Goal: Task Accomplishment & Management: Manage account settings

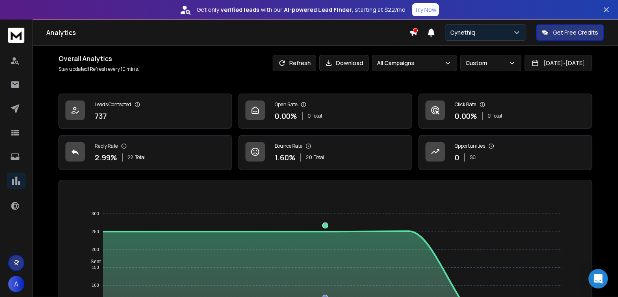
click at [468, 35] on p "Cynethiq" at bounding box center [464, 32] width 28 height 8
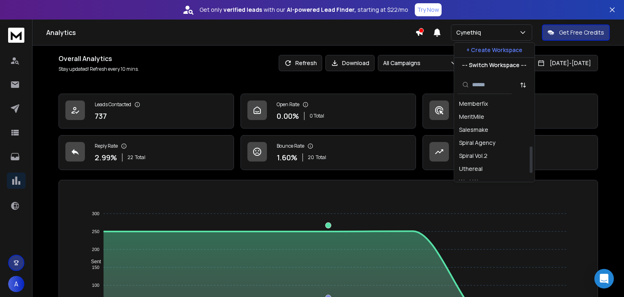
scroll to position [147, 0]
drag, startPoint x: 529, startPoint y: 109, endPoint x: 526, endPoint y: 164, distance: 54.6
click at [532, 160] on div at bounding box center [531, 139] width 4 height 81
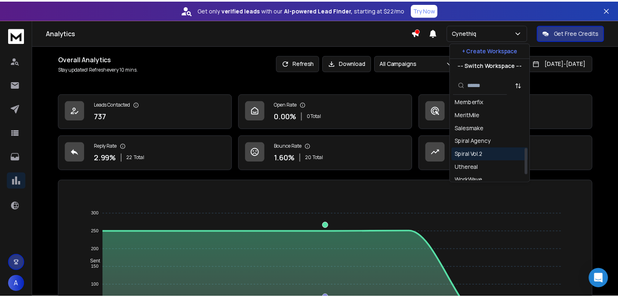
scroll to position [166, 0]
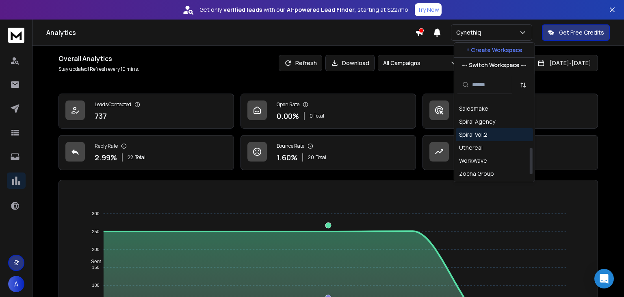
drag, startPoint x: 532, startPoint y: 151, endPoint x: 523, endPoint y: 176, distance: 26.6
click at [530, 174] on div at bounding box center [531, 161] width 3 height 26
click at [497, 162] on div "WorkWave" at bounding box center [494, 160] width 77 height 13
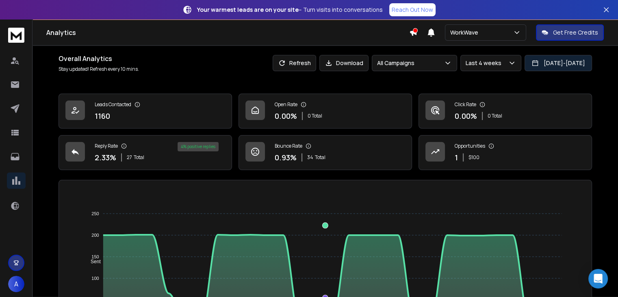
click at [544, 60] on button "18 Aug 2025 - 15 Sep 2025" at bounding box center [558, 63] width 67 height 16
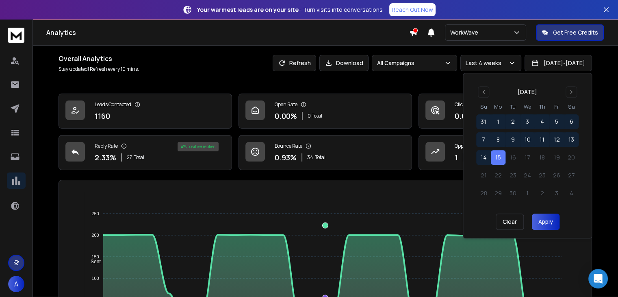
click at [198, 38] on div "Analytics WorkWave Get Free Credits" at bounding box center [309, 33] width 618 height 26
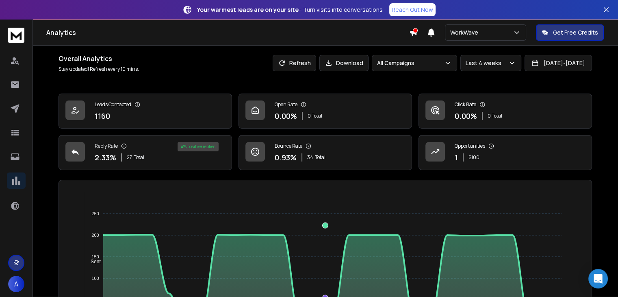
click at [190, 59] on div "Overall Analytics Stay updated! Refresh every 10 mins. Refresh Download All Cam…" at bounding box center [326, 63] width 534 height 19
click at [14, 111] on icon at bounding box center [15, 109] width 10 height 10
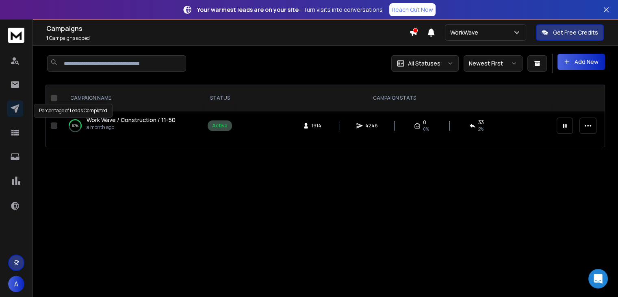
click at [110, 124] on p "a month ago" at bounding box center [131, 127] width 89 height 7
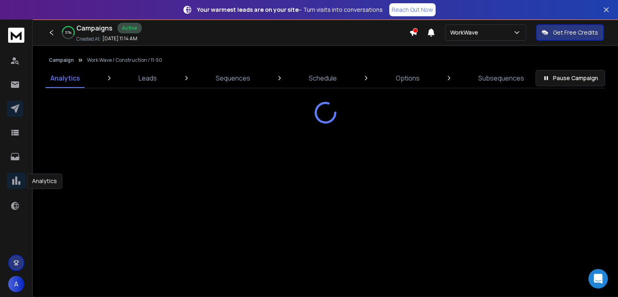
click at [17, 179] on icon at bounding box center [16, 180] width 8 height 8
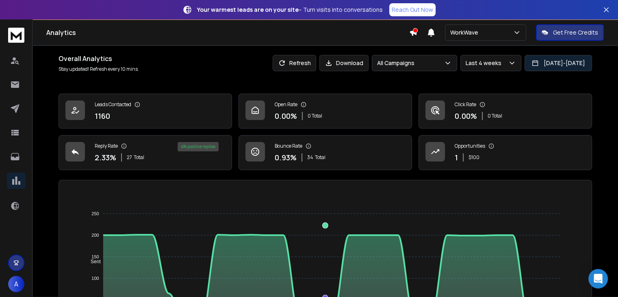
click at [543, 61] on button "18 Aug 2025 - 15 Sep 2025" at bounding box center [558, 63] width 67 height 16
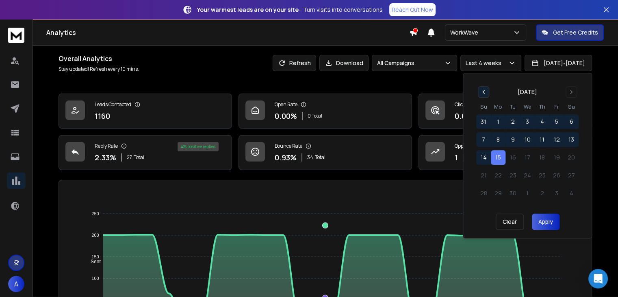
click at [480, 93] on icon "Go to previous month" at bounding box center [483, 92] width 7 height 7
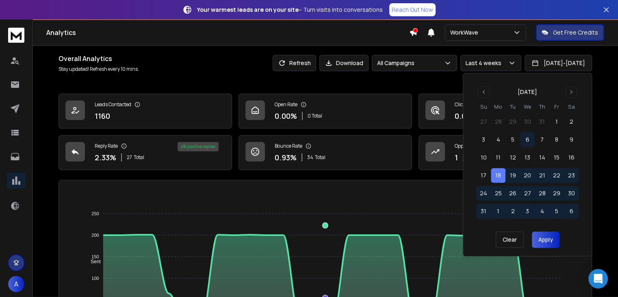
click at [525, 141] on button "6" at bounding box center [527, 139] width 15 height 15
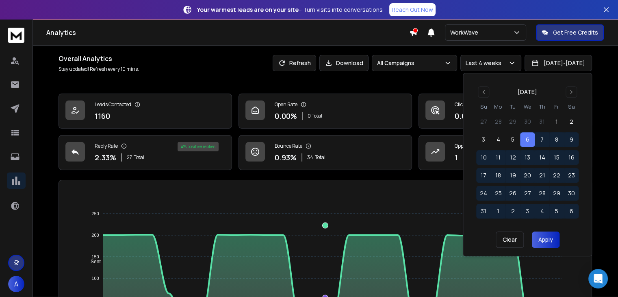
click at [525, 141] on button "6" at bounding box center [527, 139] width 15 height 15
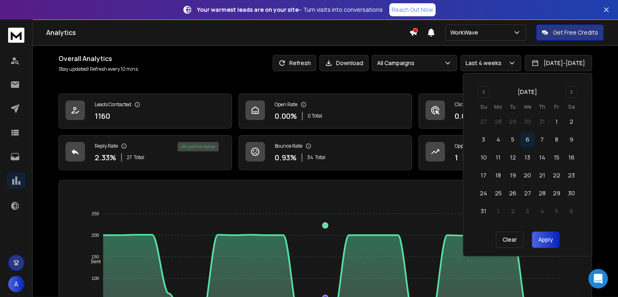
click at [530, 141] on button "6" at bounding box center [527, 139] width 15 height 15
click at [572, 96] on button "Go to next month" at bounding box center [571, 91] width 11 height 11
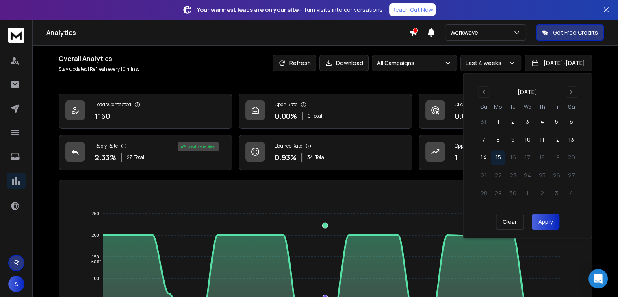
click at [498, 158] on button "15" at bounding box center [498, 157] width 15 height 15
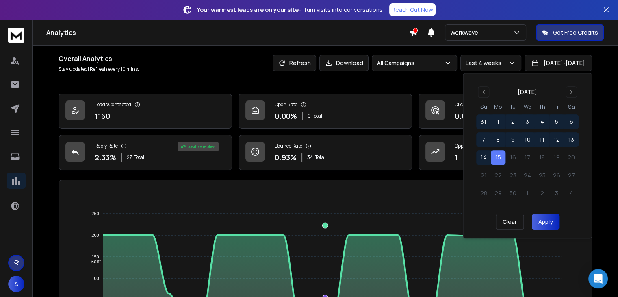
click at [546, 222] on button "Apply" at bounding box center [546, 221] width 28 height 16
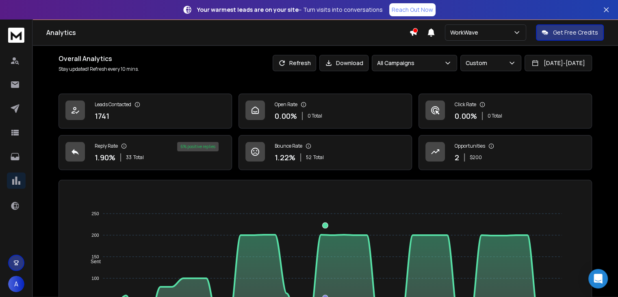
click at [604, 140] on div "Overall Analytics Stay updated! Refresh every 10 mins. Refresh Download All Cam…" at bounding box center [326, 262] width 586 height 433
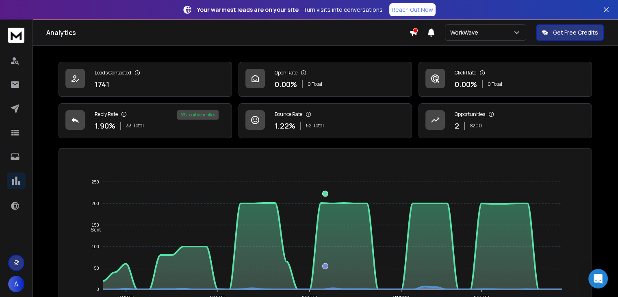
scroll to position [33, 0]
click at [595, 196] on div "Overall Analytics Stay updated! Refresh every 10 mins. Refresh Download All Cam…" at bounding box center [326, 229] width 586 height 433
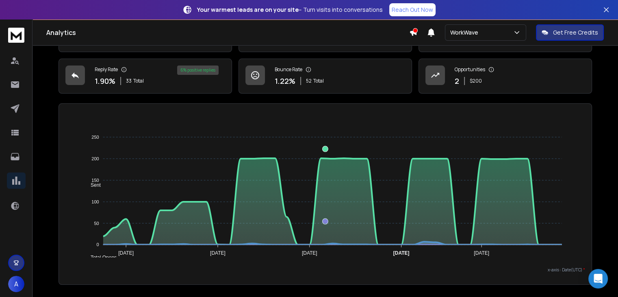
scroll to position [0, 0]
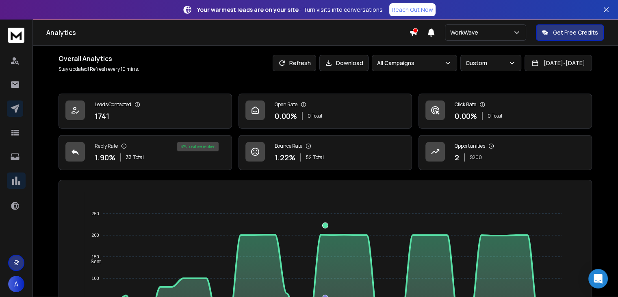
click at [18, 112] on icon at bounding box center [15, 109] width 10 height 10
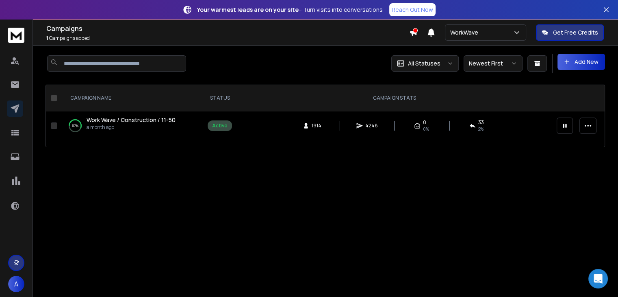
click at [150, 124] on p "a month ago" at bounding box center [131, 127] width 89 height 7
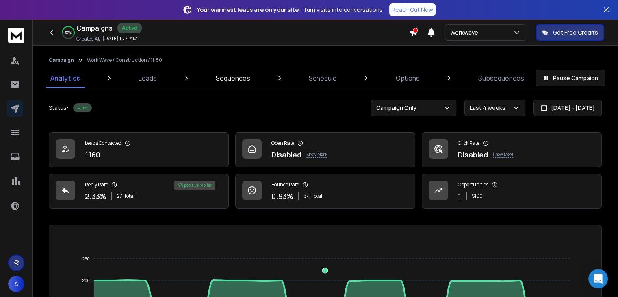
click at [239, 76] on p "Sequences" at bounding box center [233, 78] width 35 height 10
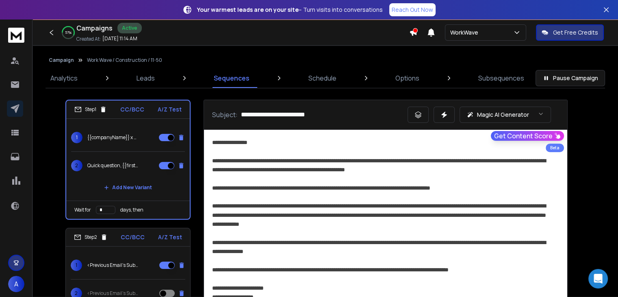
click at [107, 165] on p "Quick question, {{firstName}}" at bounding box center [113, 165] width 52 height 7
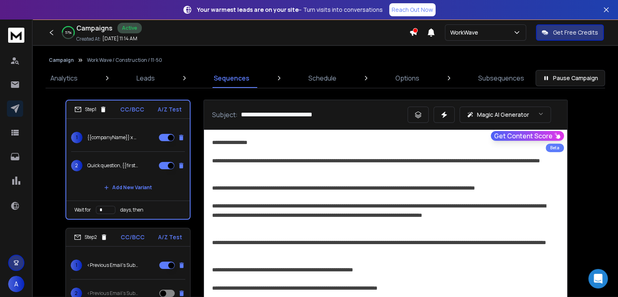
click at [117, 143] on div "1 {{companyName}} x WorkWave" at bounding box center [128, 138] width 114 height 28
type input "**********"
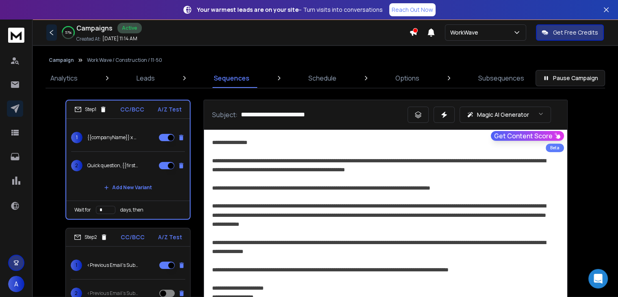
click at [50, 30] on icon at bounding box center [51, 32] width 7 height 7
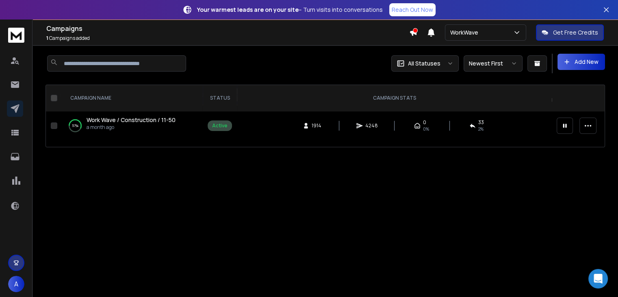
click at [161, 127] on p "a month ago" at bounding box center [131, 127] width 89 height 7
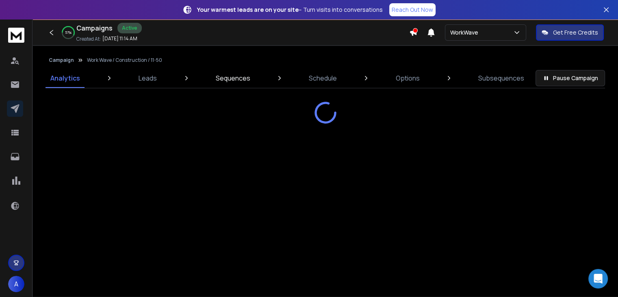
click at [232, 75] on p "Sequences" at bounding box center [233, 78] width 35 height 10
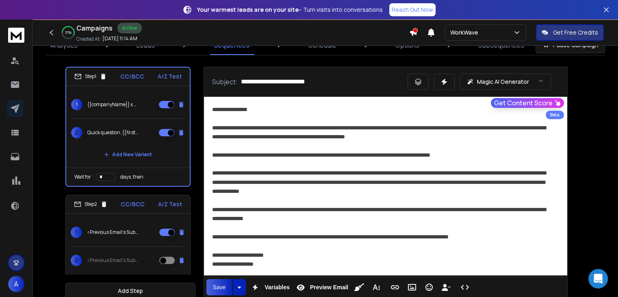
scroll to position [46, 0]
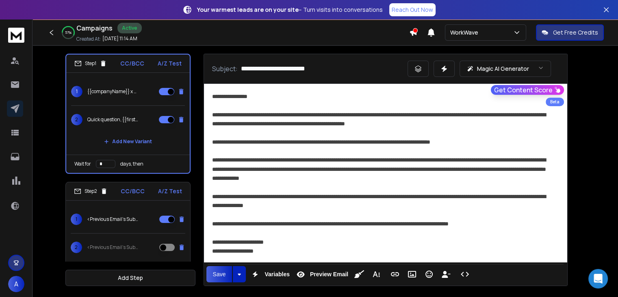
click at [97, 115] on div "2 Quick question, {{firstName}}" at bounding box center [105, 119] width 68 height 11
type input "**********"
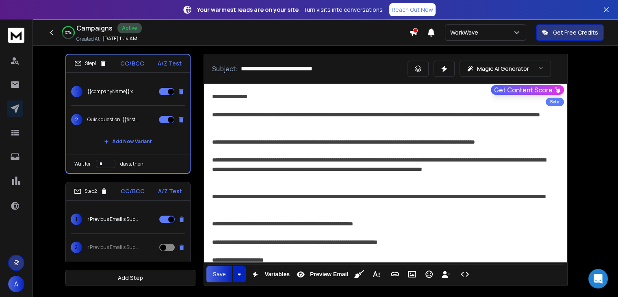
click at [111, 211] on div "1 <Previous Email's Subject>" at bounding box center [128, 219] width 115 height 28
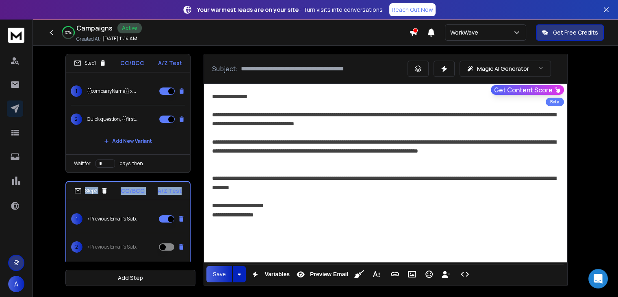
drag, startPoint x: 192, startPoint y: 160, endPoint x: 193, endPoint y: 184, distance: 24.0
click at [193, 196] on div "Step 1 CC/BCC A/Z Test 1 {{companyName}} x WorkWave 2 Quick question, {{firstNa…" at bounding box center [130, 158] width 130 height 208
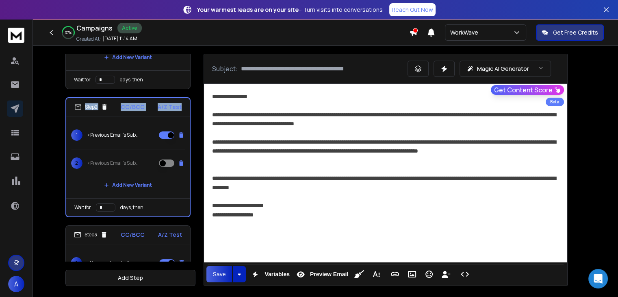
scroll to position [94, 0]
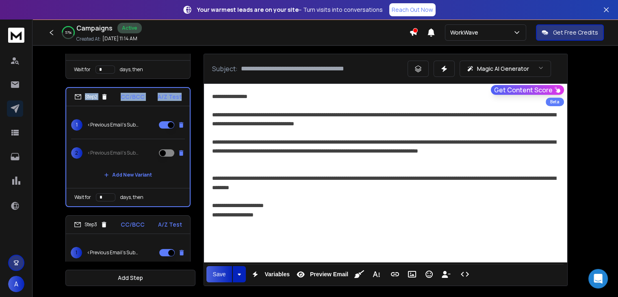
click at [126, 154] on p "<Previous Email's Subject>" at bounding box center [113, 153] width 52 height 7
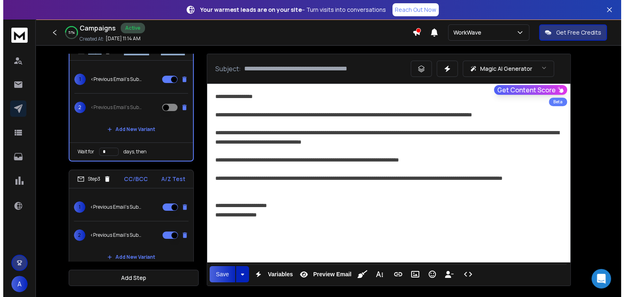
scroll to position [147, 0]
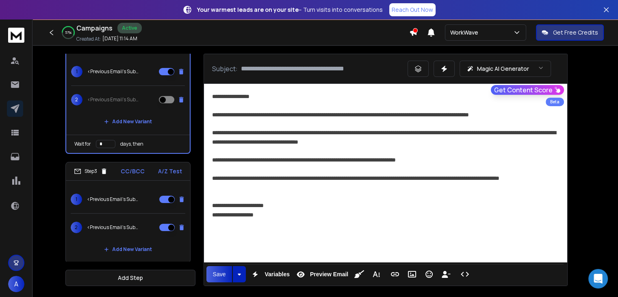
click at [121, 191] on div "1 <Previous Email's Subject>" at bounding box center [128, 199] width 115 height 28
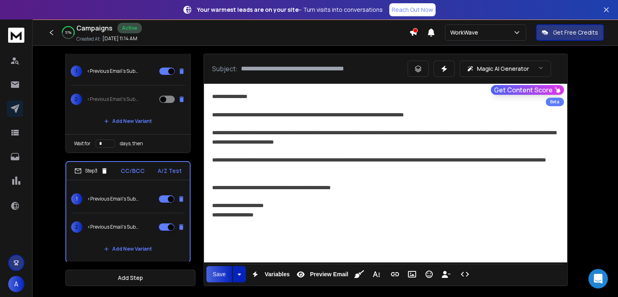
click at [119, 226] on p "<Previous Email's Subject>" at bounding box center [113, 227] width 52 height 7
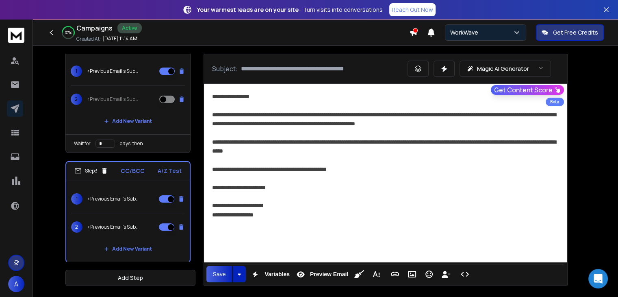
click at [486, 32] on div "WorkWave" at bounding box center [485, 32] width 71 height 8
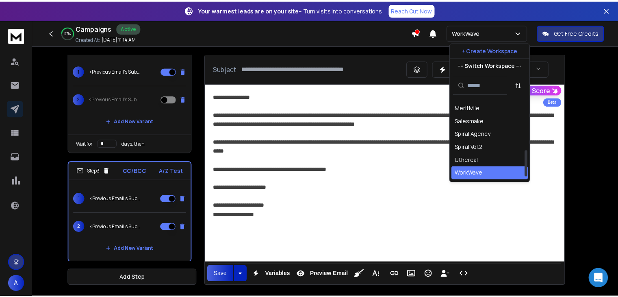
scroll to position [156, 0]
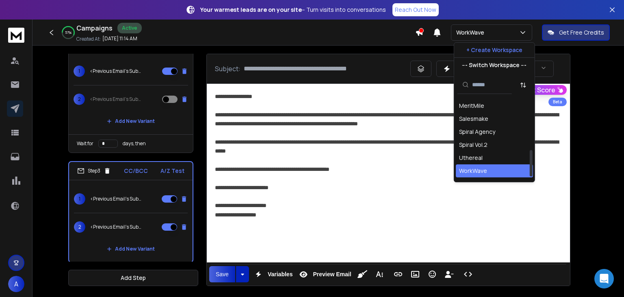
drag, startPoint x: 531, startPoint y: 114, endPoint x: 525, endPoint y: 165, distance: 51.2
click at [530, 165] on div at bounding box center [531, 163] width 3 height 26
click at [491, 129] on div "Spiral Agency" at bounding box center [477, 132] width 36 height 8
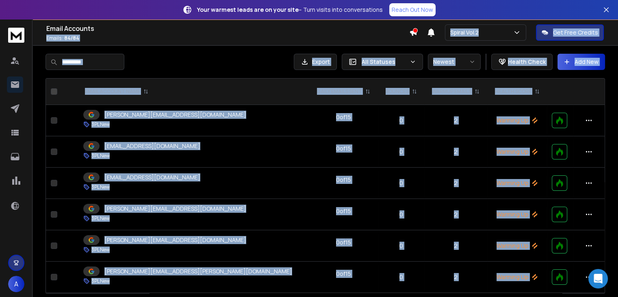
drag, startPoint x: 215, startPoint y: 210, endPoint x: 108, endPoint y: 24, distance: 214.6
click at [108, 24] on div "Email Accounts Emails : 84 / 84 Spiral Vol.2 Get Free Credits Export All Status…" at bounding box center [309, 161] width 618 height 282
click at [208, 65] on div at bounding box center [167, 62] width 243 height 16
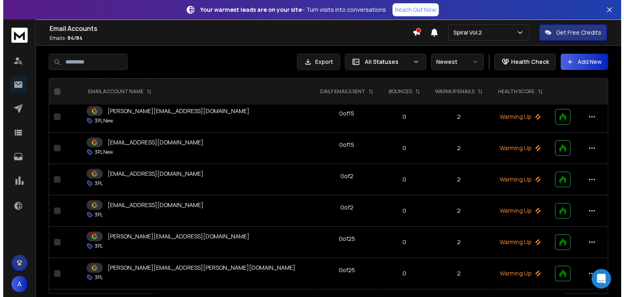
scroll to position [267, 0]
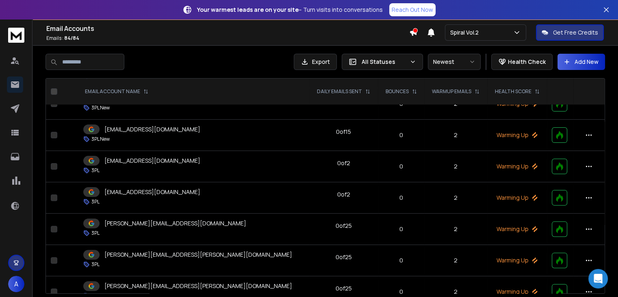
click at [216, 198] on div "3PL" at bounding box center [193, 201] width 221 height 7
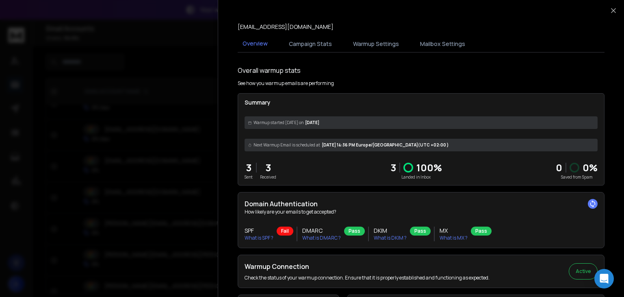
click at [454, 41] on button "Mailbox Settings" at bounding box center [442, 44] width 55 height 18
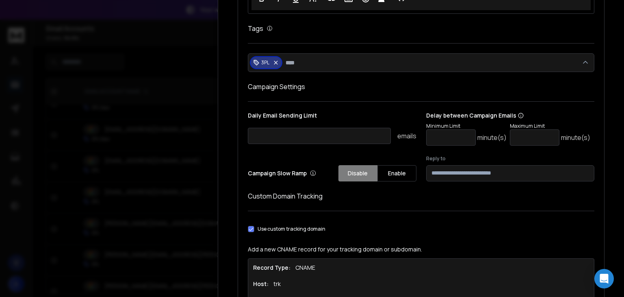
scroll to position [223, 0]
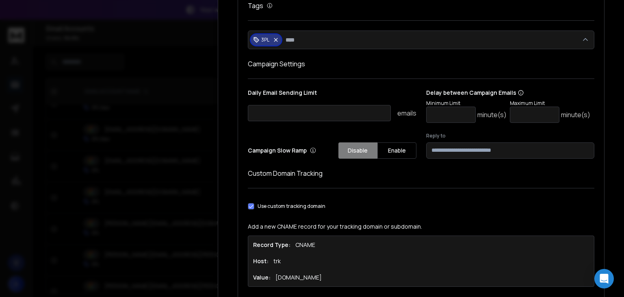
click at [293, 114] on input "*" at bounding box center [319, 113] width 143 height 16
type input "*"
click at [303, 137] on div "Campaign Slow Ramp Disable Enable" at bounding box center [332, 145] width 169 height 26
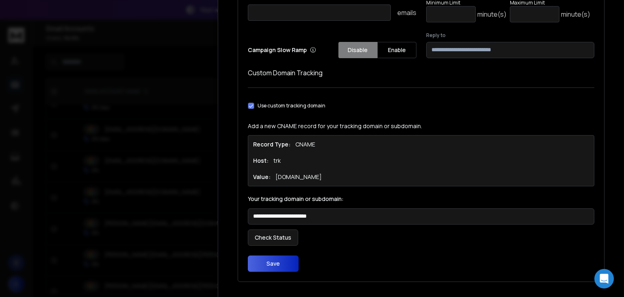
scroll to position [330, 0]
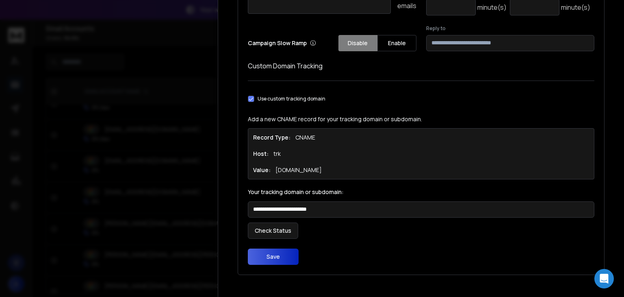
click at [271, 259] on button "Save" at bounding box center [273, 256] width 51 height 16
click at [265, 258] on button "Save" at bounding box center [273, 256] width 51 height 16
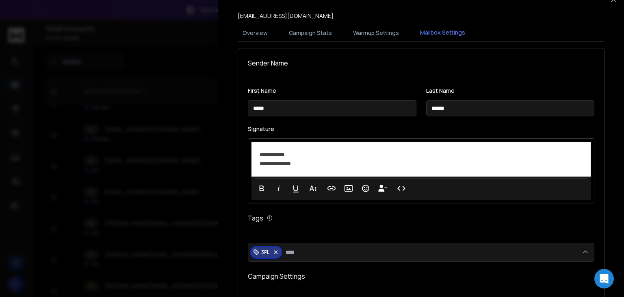
scroll to position [0, 0]
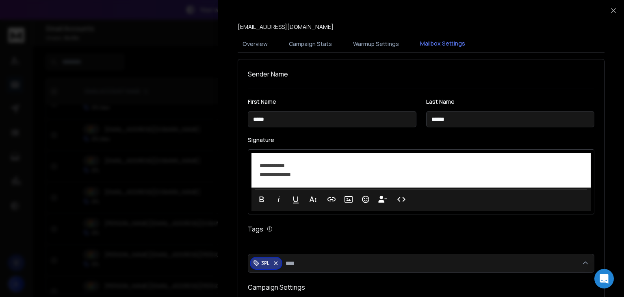
drag, startPoint x: 610, startPoint y: 11, endPoint x: 443, endPoint y: 50, distance: 171.9
click at [610, 11] on icon "button" at bounding box center [614, 11] width 8 height 8
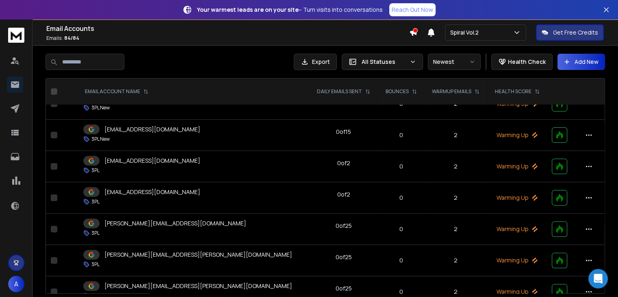
click at [226, 193] on div "sisona.resty@use3plfulfillments.com" at bounding box center [193, 192] width 221 height 10
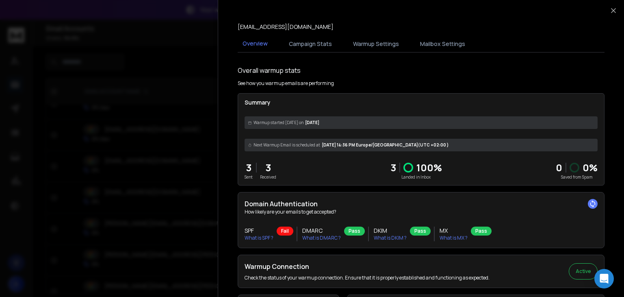
click at [434, 41] on button "Mailbox Settings" at bounding box center [442, 44] width 55 height 18
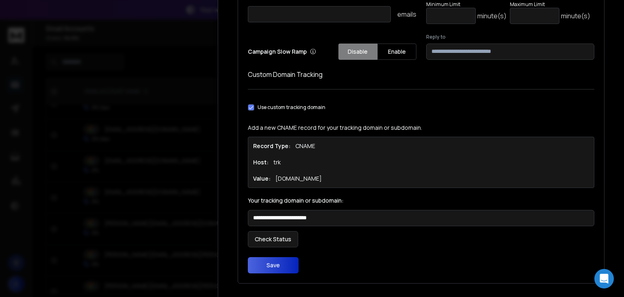
scroll to position [320, 0]
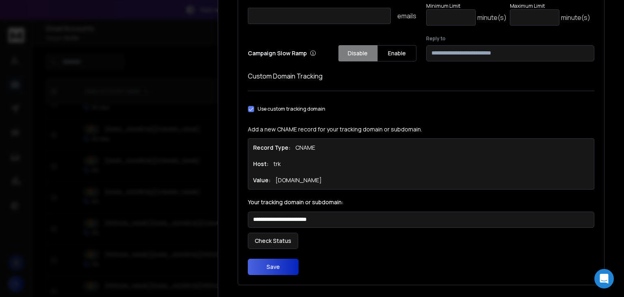
click at [274, 22] on input "*" at bounding box center [319, 16] width 143 height 16
type input "*"
click at [275, 272] on button "Save" at bounding box center [273, 266] width 51 height 16
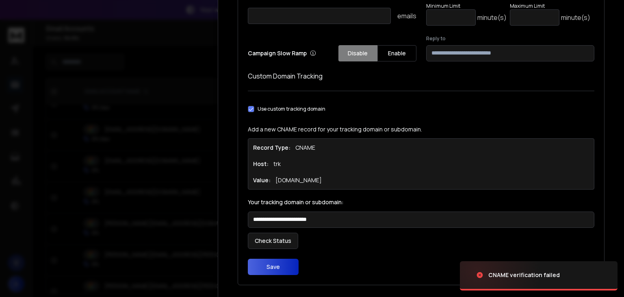
click at [325, 265] on div "Save" at bounding box center [317, 266] width 139 height 16
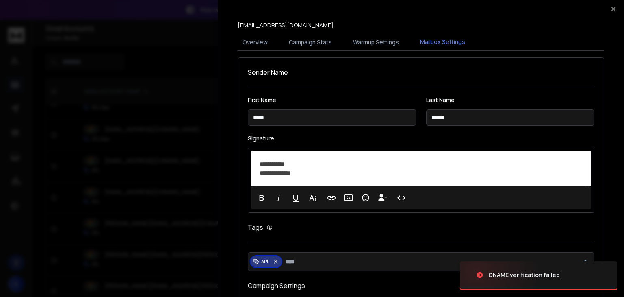
scroll to position [0, 0]
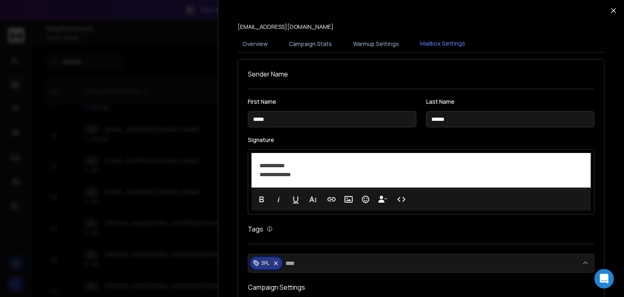
click at [610, 11] on icon "button" at bounding box center [614, 11] width 8 height 8
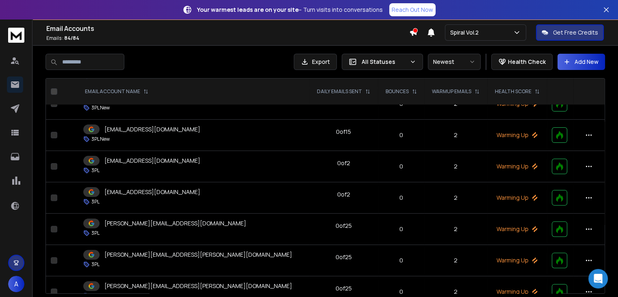
click at [234, 224] on div "daniel.alexandre@use3plfulfillment.com" at bounding box center [193, 223] width 221 height 10
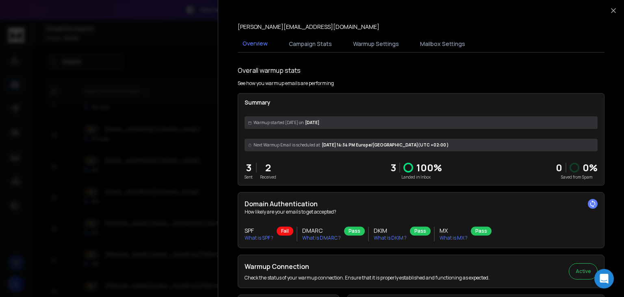
click at [385, 41] on button "Warmup Settings" at bounding box center [376, 44] width 56 height 18
